Goal: Task Accomplishment & Management: Manage account settings

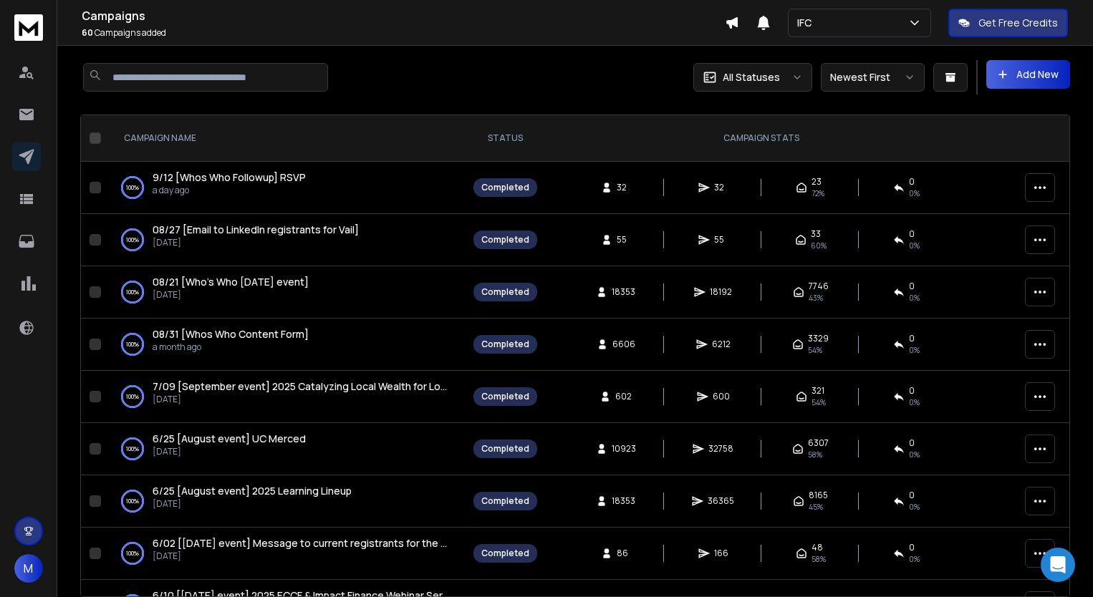
click at [271, 175] on span "9/12 [Whos Who Followup] RSVP" at bounding box center [229, 177] width 153 height 14
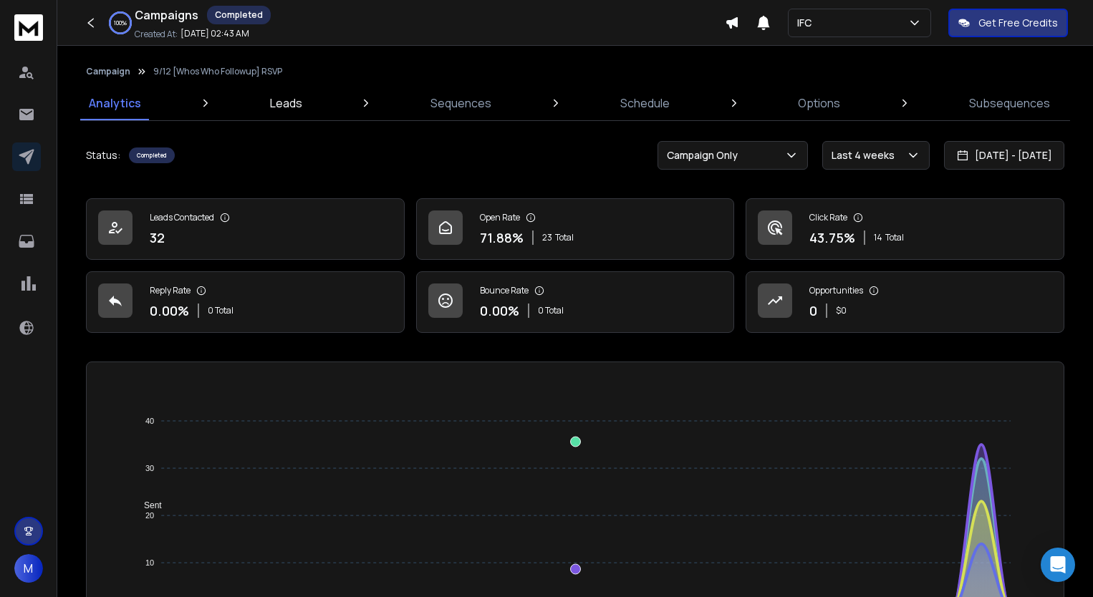
click at [284, 106] on p "Leads" at bounding box center [286, 103] width 32 height 17
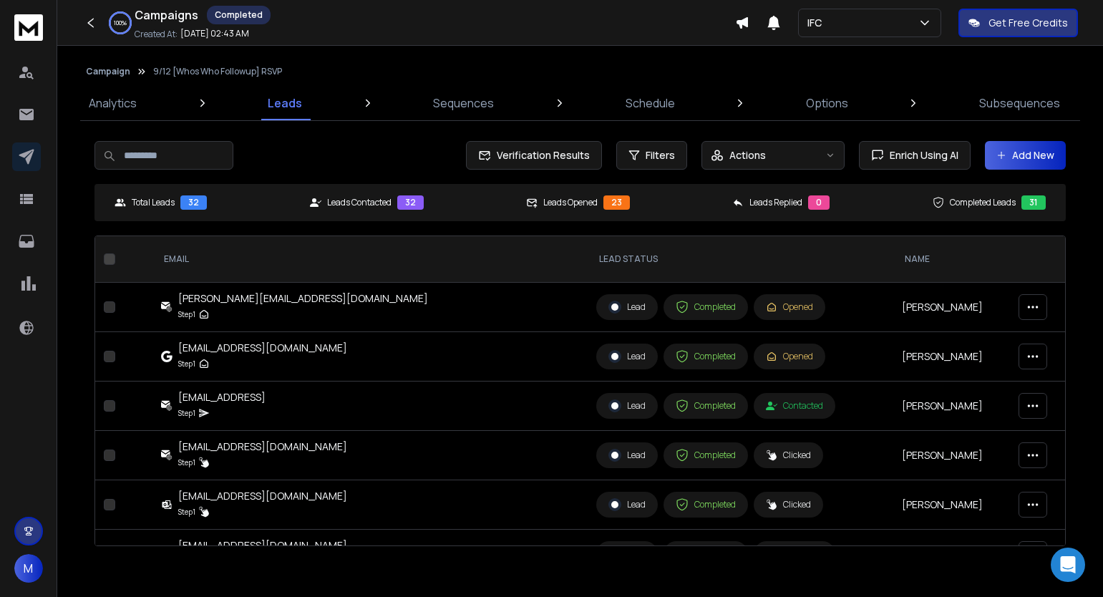
click at [1028, 160] on button "Add New" at bounding box center [1025, 155] width 81 height 29
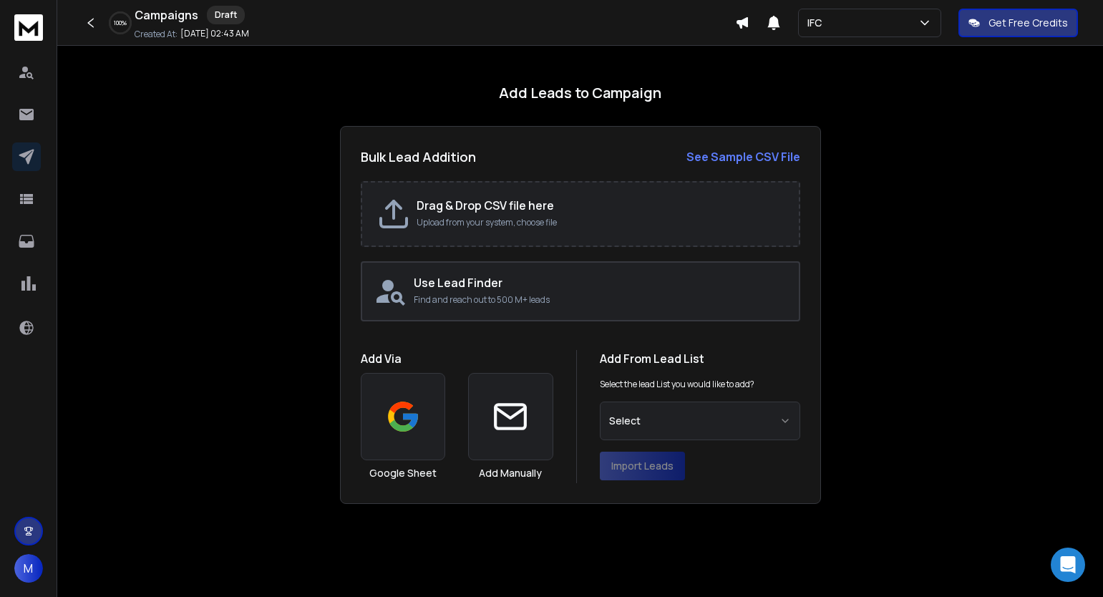
click at [493, 203] on h2 "Drag & Drop CSV file here" at bounding box center [601, 205] width 368 height 17
click at [464, 212] on h2 "Drag & Drop CSV file here" at bounding box center [601, 205] width 368 height 17
click at [1042, 257] on div "Add Leads to Campaign Bulk Lead Addition See Sample CSV File Drag & Drop CSV fi…" at bounding box center [551, 252] width 1103 height 504
click at [455, 214] on div "Drag & Drop CSV file here Upload from your system, choose file" at bounding box center [601, 214] width 368 height 34
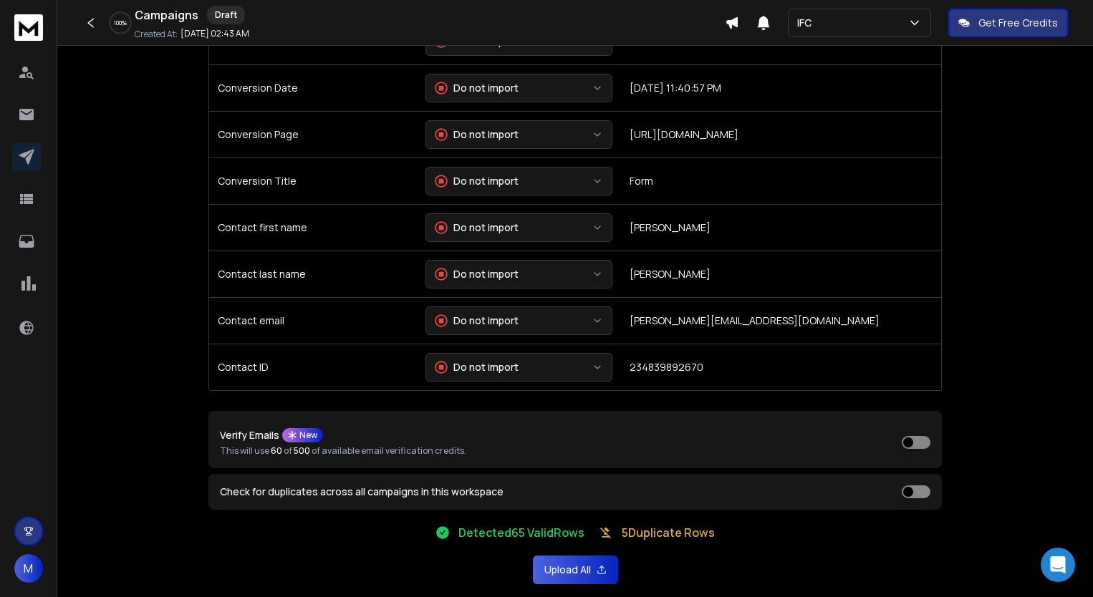
scroll to position [601, 0]
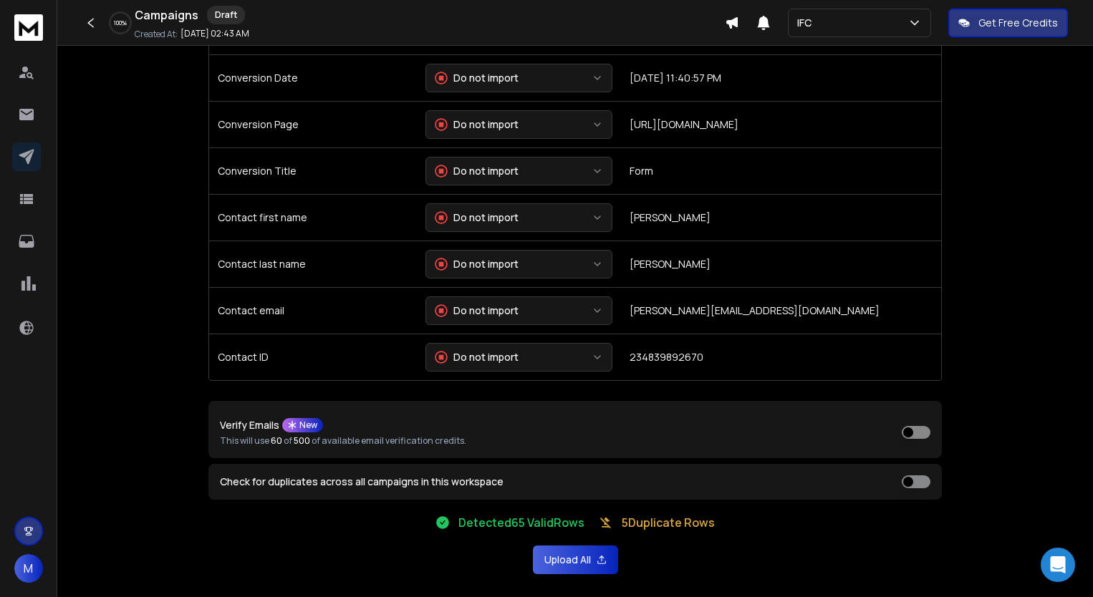
click at [570, 561] on button "Upload All" at bounding box center [575, 560] width 85 height 29
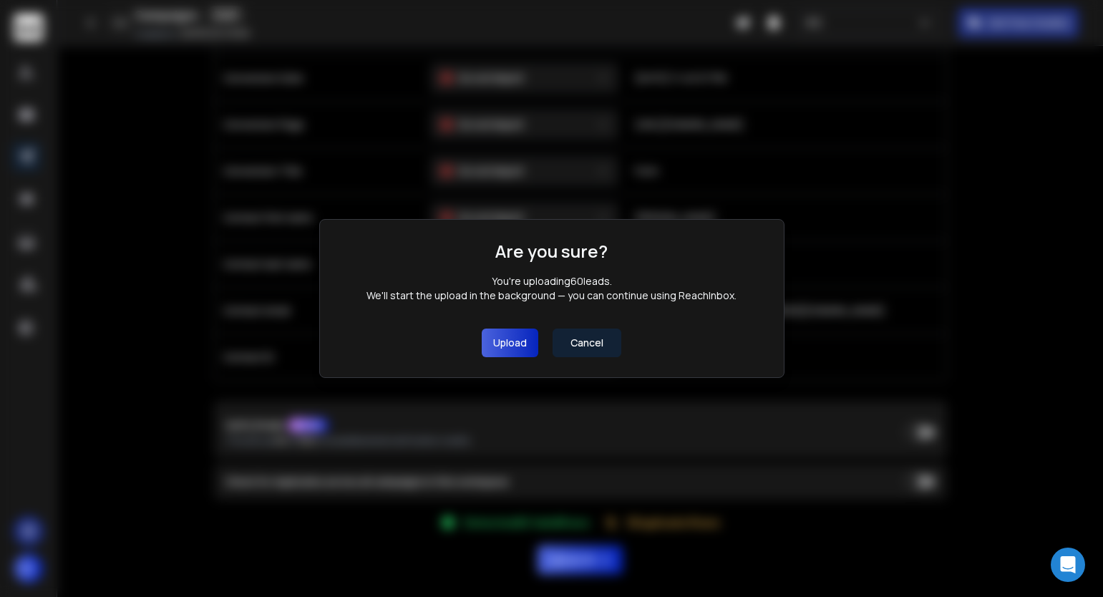
click at [503, 340] on button "Upload" at bounding box center [510, 343] width 57 height 29
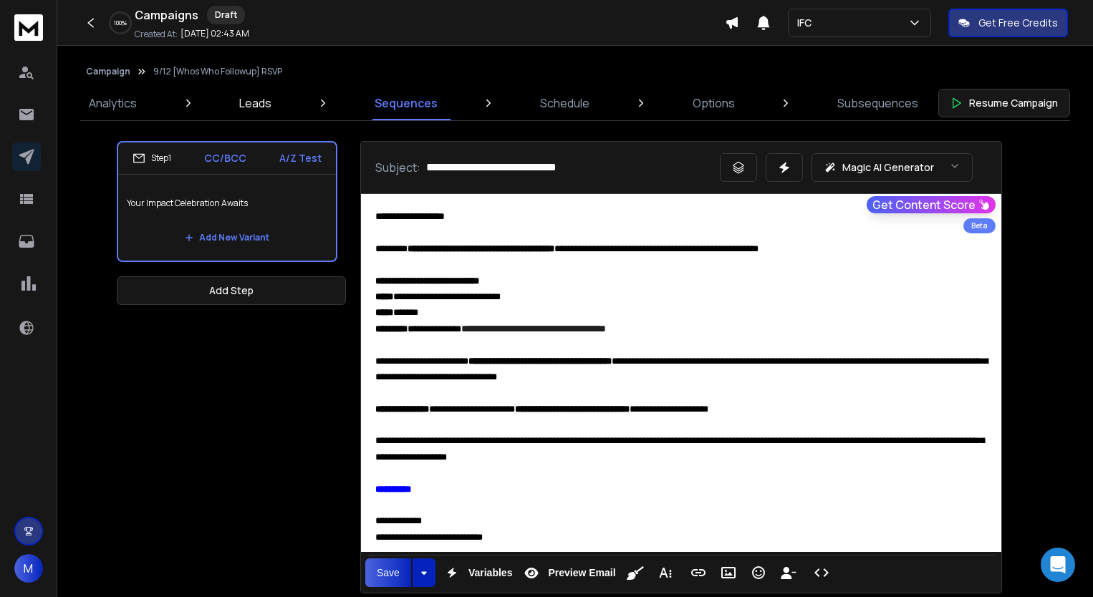
click at [261, 101] on p "Leads" at bounding box center [255, 103] width 32 height 17
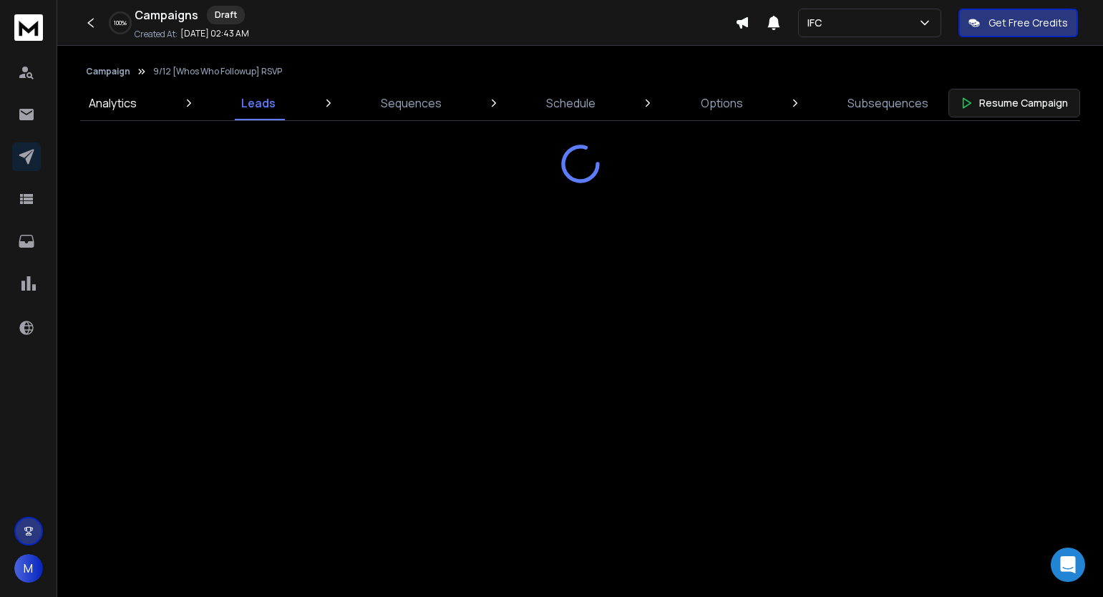
click at [117, 106] on p "Analytics" at bounding box center [113, 103] width 48 height 17
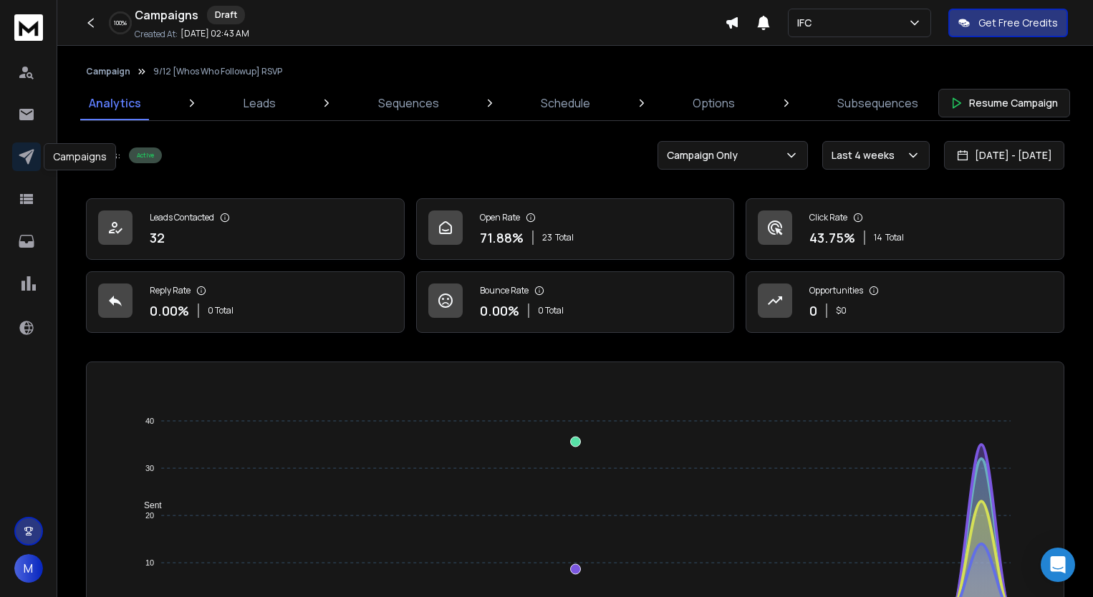
click at [26, 157] on icon at bounding box center [26, 156] width 17 height 17
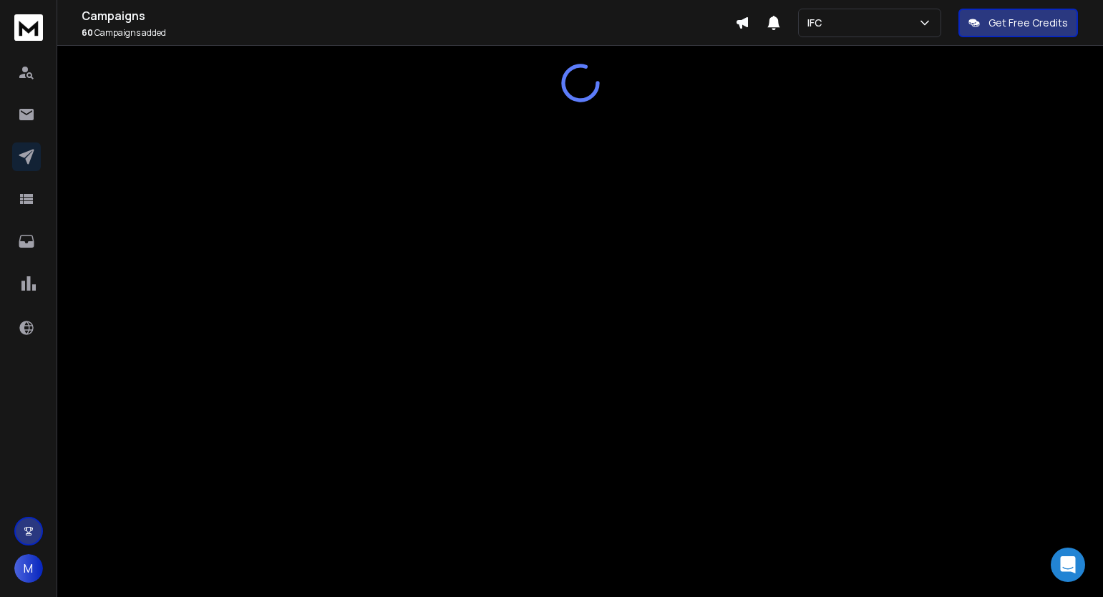
click at [413, 19] on h1 "Campaigns" at bounding box center [409, 15] width 654 height 17
